Goal: Task Accomplishment & Management: Use online tool/utility

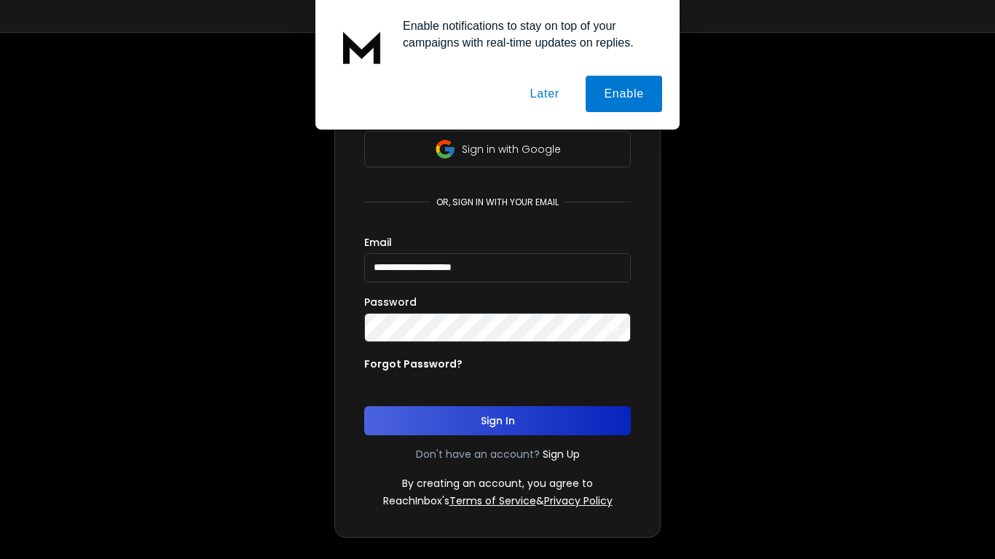
type input "**********"
click at [497, 420] on button "Sign In" at bounding box center [497, 420] width 266 height 29
